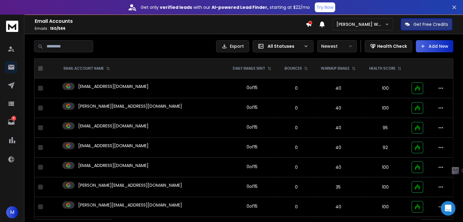
scroll to position [2336, 0]
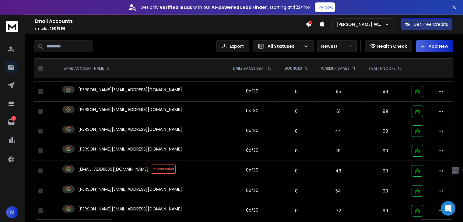
click at [49, 5] on div "Get only verified leads with our AI-powered Lead Finder, starting at $22/mo Try…" at bounding box center [231, 7] width 463 height 15
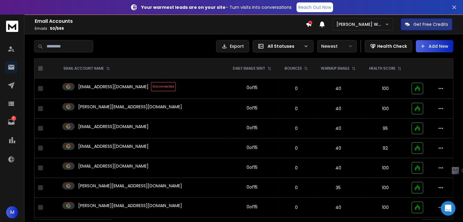
click at [279, 42] on div "All Statuses" at bounding box center [283, 46] width 61 height 12
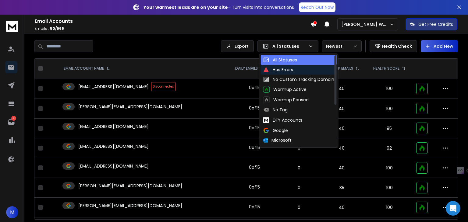
click at [281, 69] on div "Has Errors" at bounding box center [278, 70] width 30 height 6
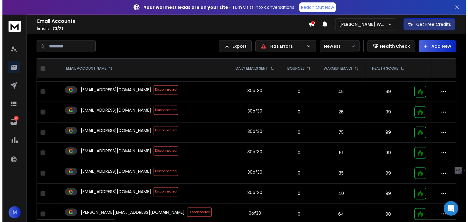
scroll to position [1067, 0]
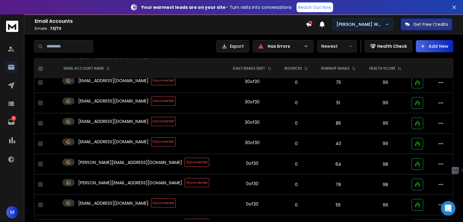
click at [358, 28] on button "[PERSON_NAME] Workspace" at bounding box center [363, 24] width 61 height 12
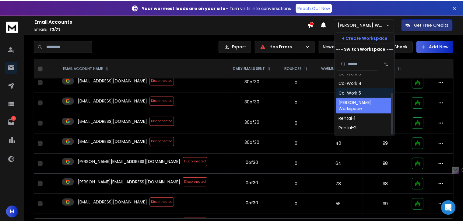
scroll to position [27, 0]
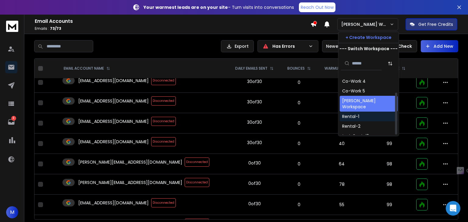
click at [357, 114] on div "Rental-1" at bounding box center [350, 117] width 17 height 6
